Goal: Task Accomplishment & Management: Manage account settings

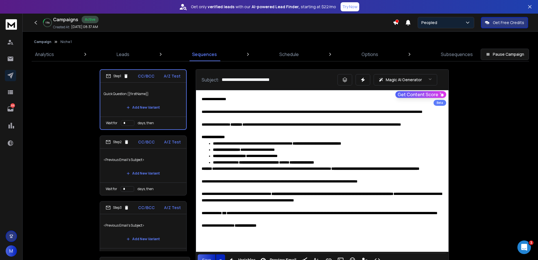
click at [450, 24] on div "Peopled" at bounding box center [445, 23] width 49 height 6
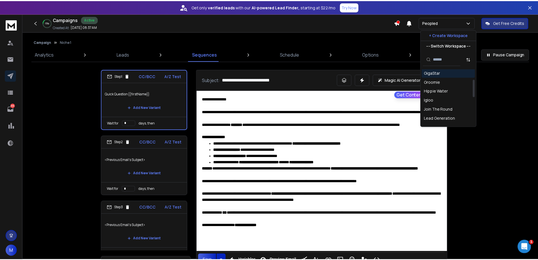
scroll to position [38, 0]
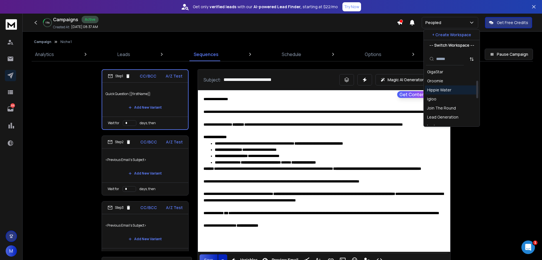
click at [460, 88] on div "Hippie Water" at bounding box center [452, 89] width 54 height 9
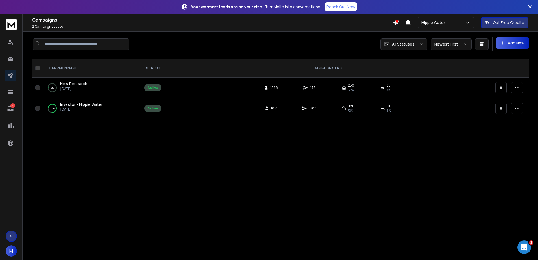
click at [85, 110] on p "2 months ago" at bounding box center [81, 109] width 43 height 5
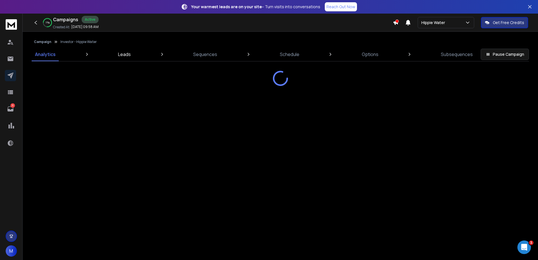
click at [121, 53] on p "Leads" at bounding box center [124, 54] width 13 height 7
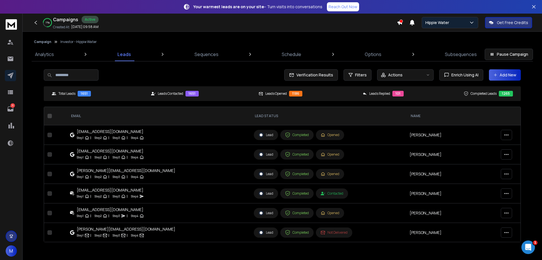
click at [449, 19] on button "Hippie Water" at bounding box center [450, 22] width 57 height 11
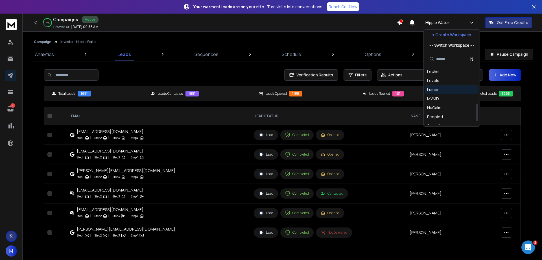
scroll to position [113, 0]
click at [451, 105] on div "Securitas" at bounding box center [452, 104] width 54 height 9
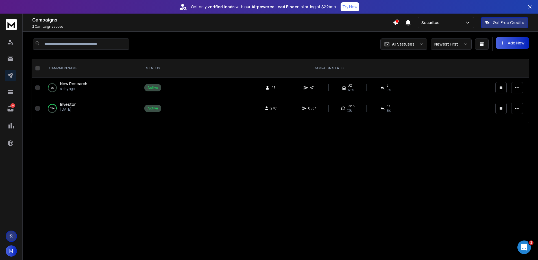
click at [104, 88] on div "6 % New Research a day ago" at bounding box center [92, 88] width 88 height 14
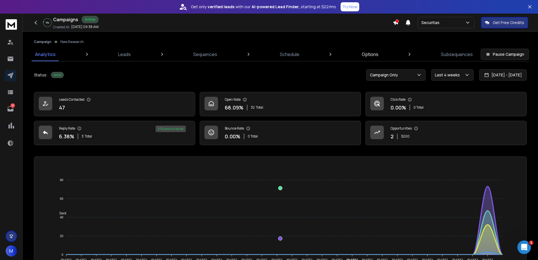
click at [367, 57] on p "Options" at bounding box center [370, 54] width 17 height 7
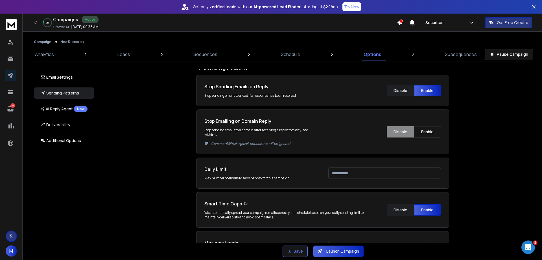
scroll to position [188, 0]
drag, startPoint x: 351, startPoint y: 174, endPoint x: 240, endPoint y: 162, distance: 112.0
click at [251, 162] on div "Daily Limit Max number of emails to send per day for this campaign ***" at bounding box center [322, 172] width 253 height 31
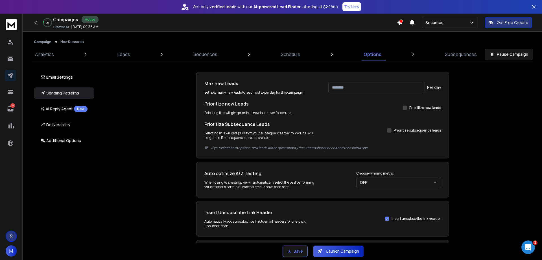
scroll to position [481, 0]
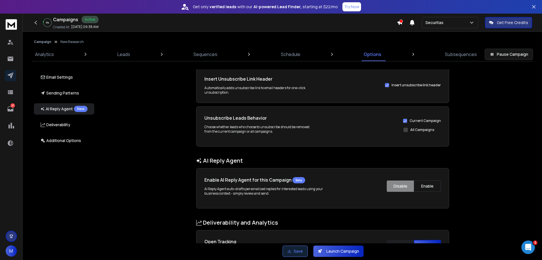
type input "***"
click at [292, 255] on button "Save" at bounding box center [295, 250] width 25 height 11
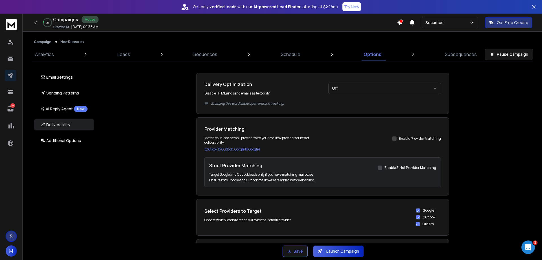
scroll to position [744, 0]
